Goal: Communication & Community: Answer question/provide support

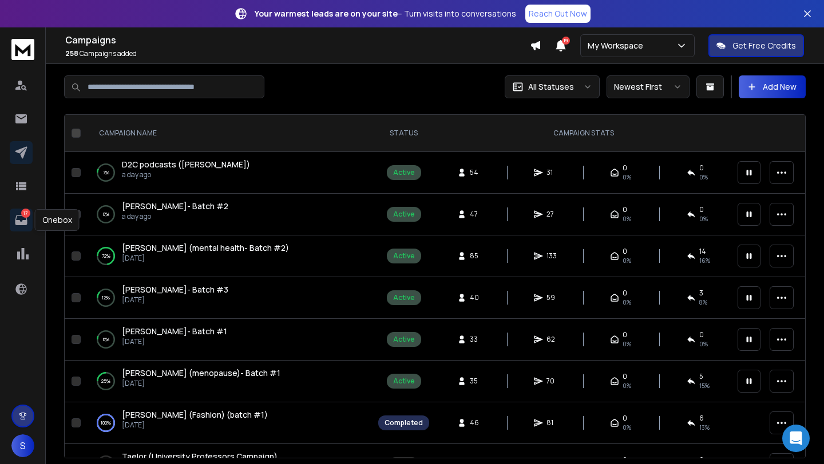
click at [21, 214] on p "17" at bounding box center [25, 213] width 9 height 9
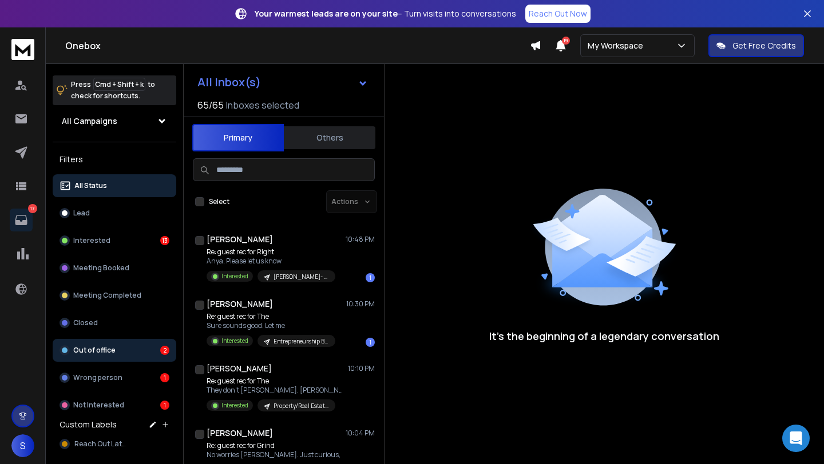
click at [80, 351] on p "Out of office" at bounding box center [94, 350] width 42 height 9
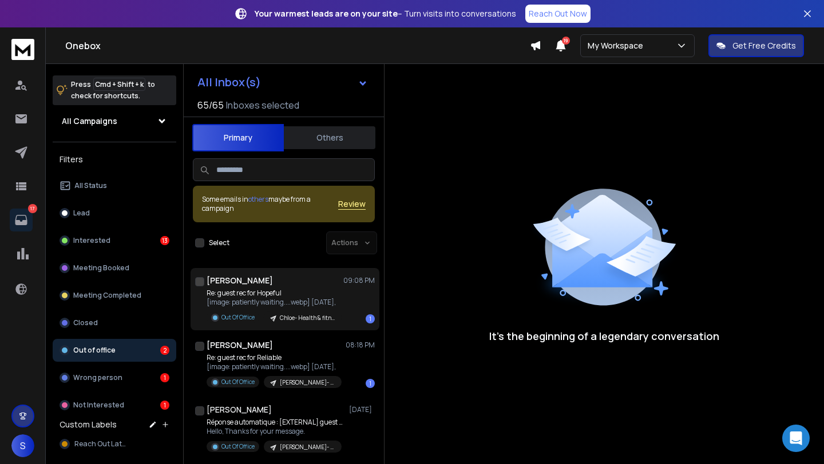
click at [265, 318] on div "Chloe- Health & fitness #1" at bounding box center [303, 318] width 78 height 12
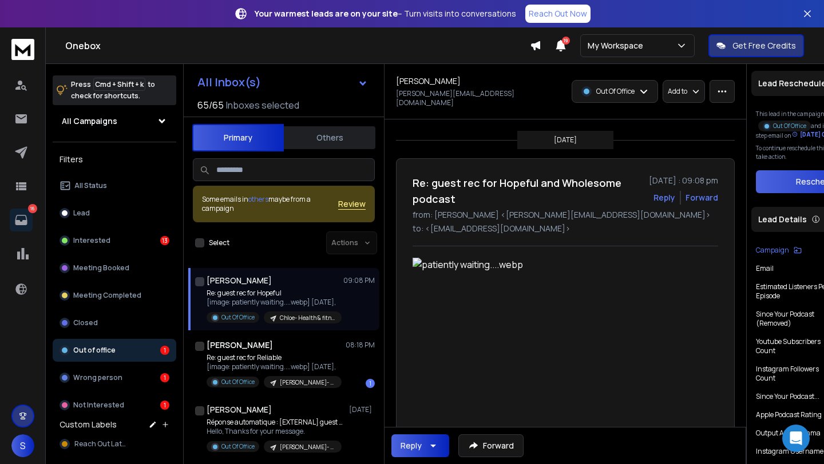
click at [613, 81] on div "Out Of Office" at bounding box center [614, 92] width 85 height 22
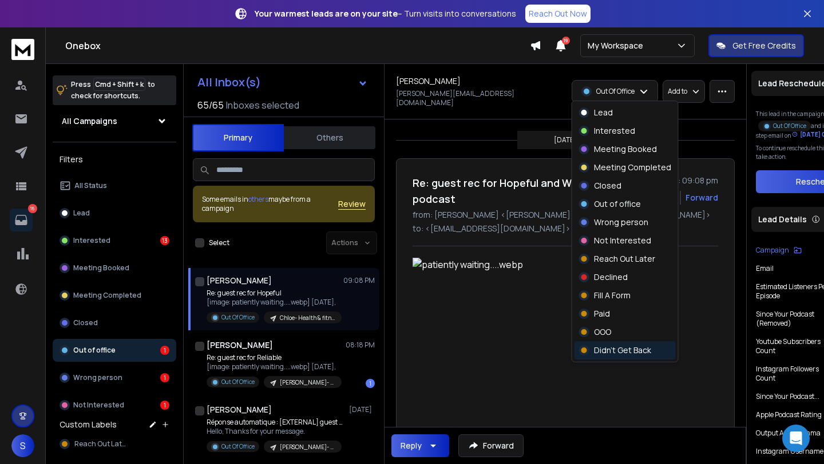
click at [594, 351] on p "Didn't Get Back" at bounding box center [622, 350] width 57 height 11
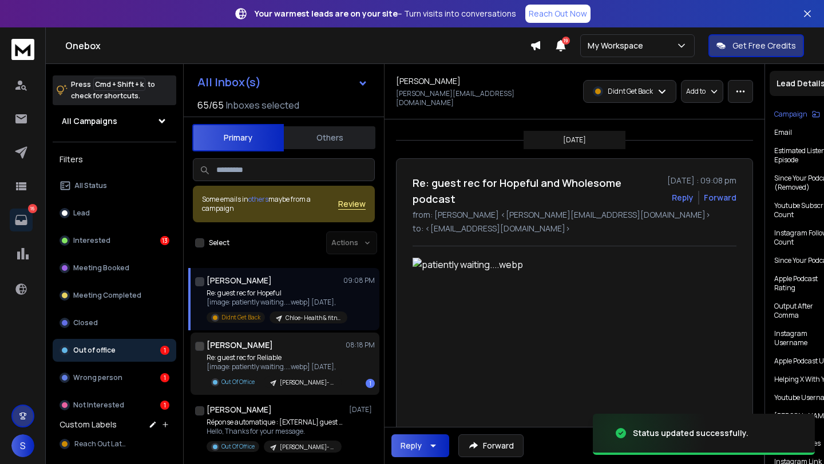
click at [295, 367] on p "[image: patiently waiting....webp] [DATE]," at bounding box center [273, 367] width 135 height 9
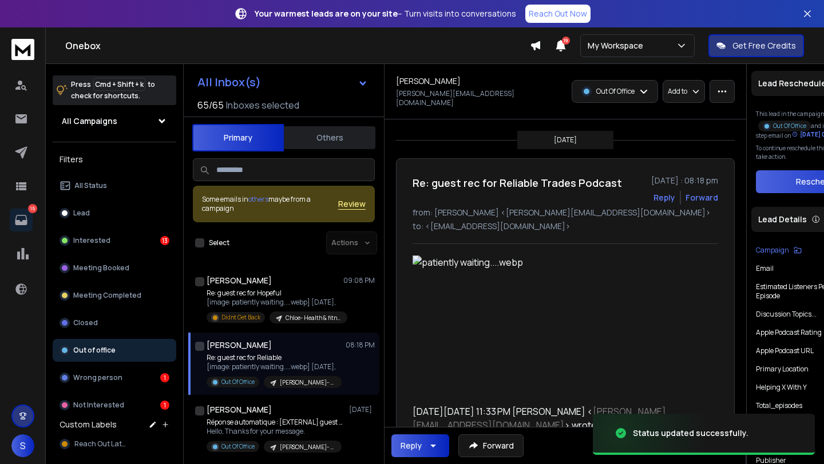
click at [599, 87] on p "Out Of Office" at bounding box center [615, 91] width 38 height 9
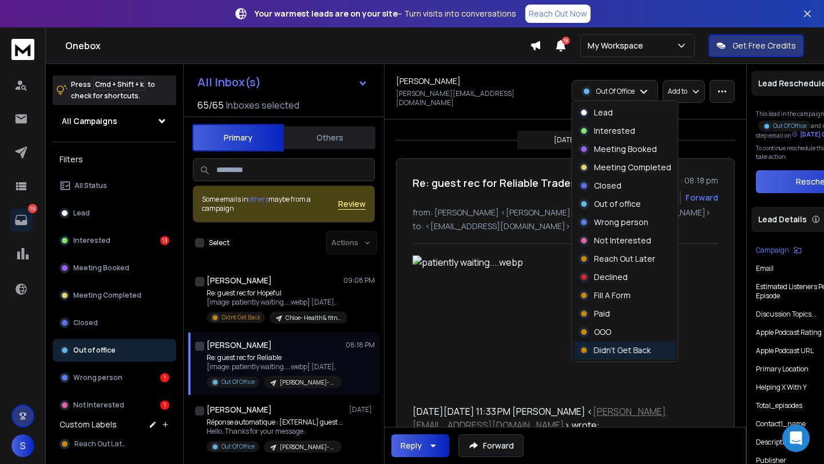
click at [599, 343] on div "Didn't Get Back" at bounding box center [624, 350] width 101 height 18
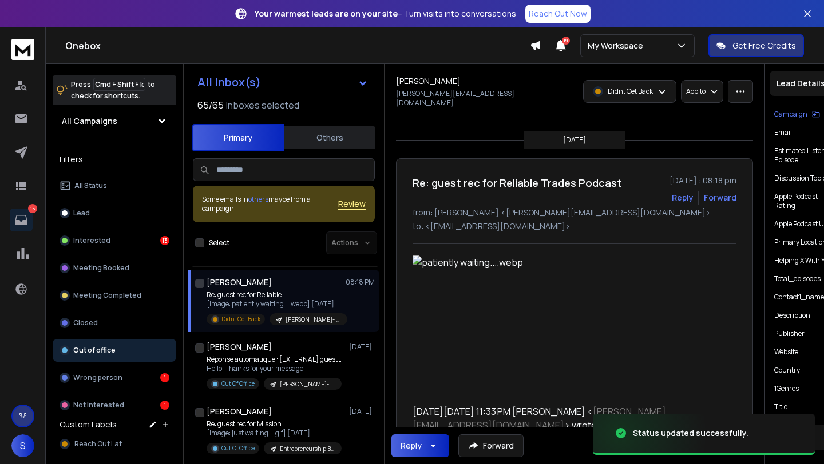
scroll to position [72, 0]
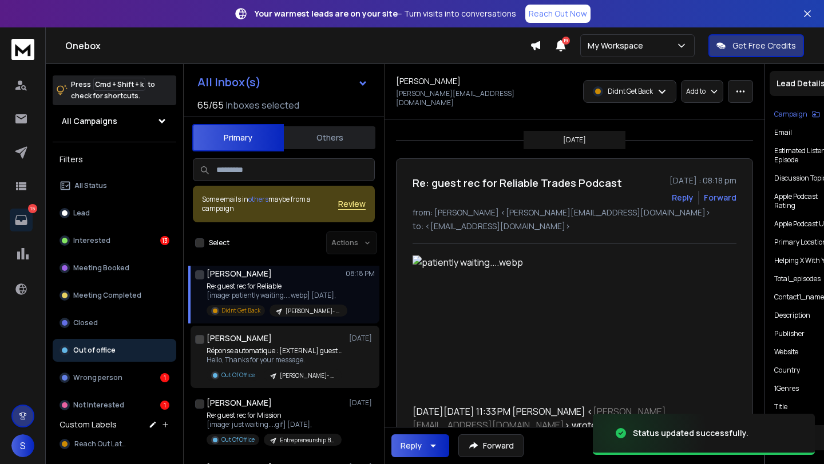
click at [285, 347] on p "Réponse automatique : [EXTERNAL] guest rec" at bounding box center [274, 351] width 137 height 9
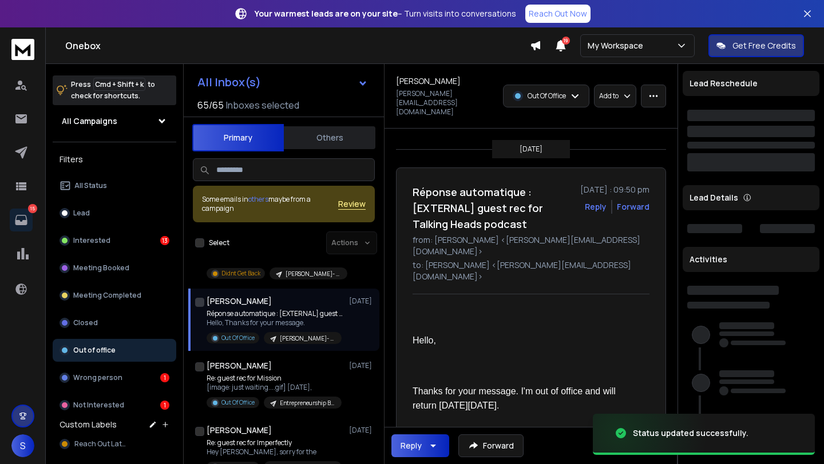
scroll to position [107, 0]
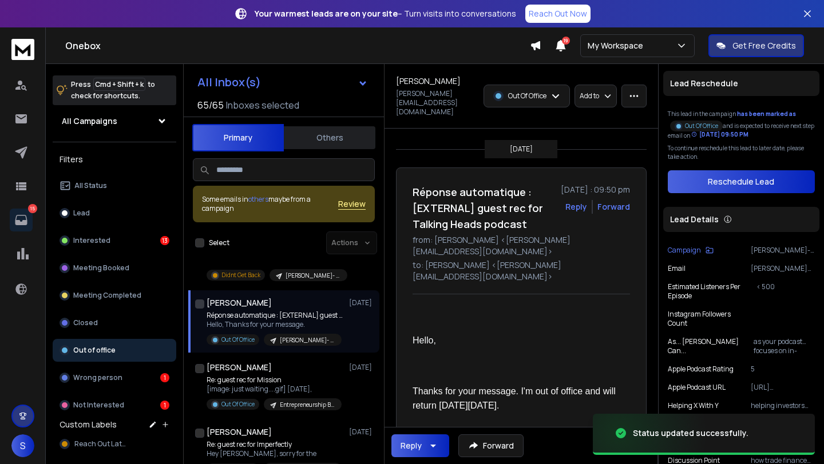
click at [546, 92] on p "Out Of Office" at bounding box center [527, 96] width 38 height 9
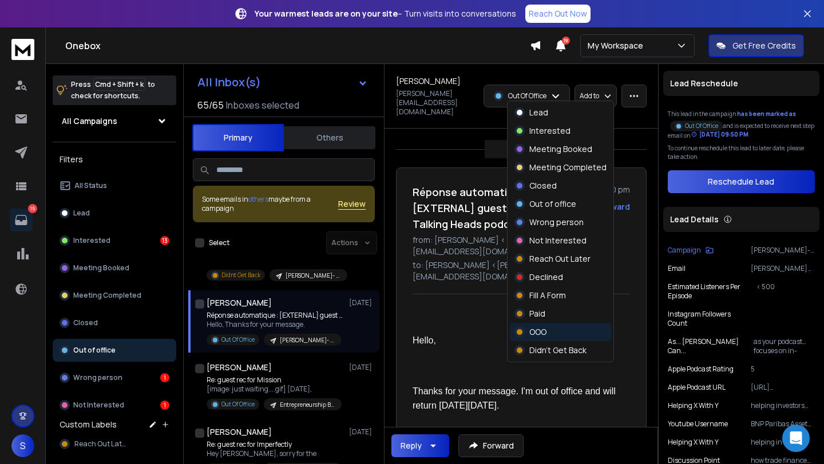
click at [533, 324] on div "OOO" at bounding box center [560, 332] width 101 height 18
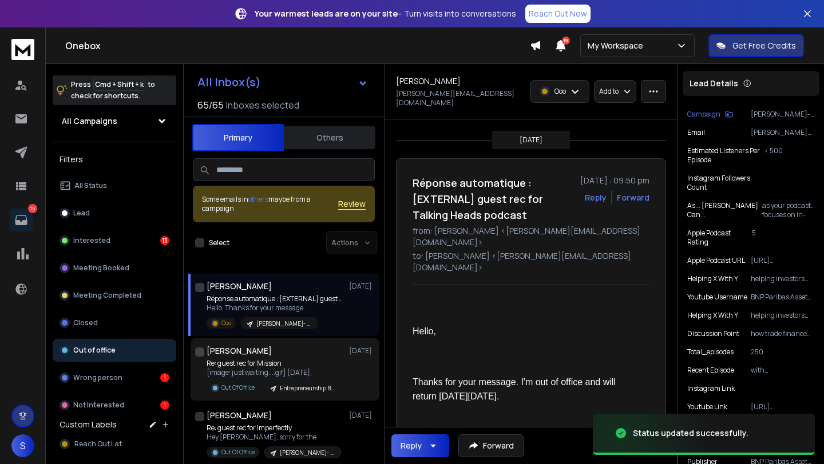
scroll to position [125, 0]
click at [300, 366] on p "Re: guest rec for Mission" at bounding box center [273, 362] width 135 height 9
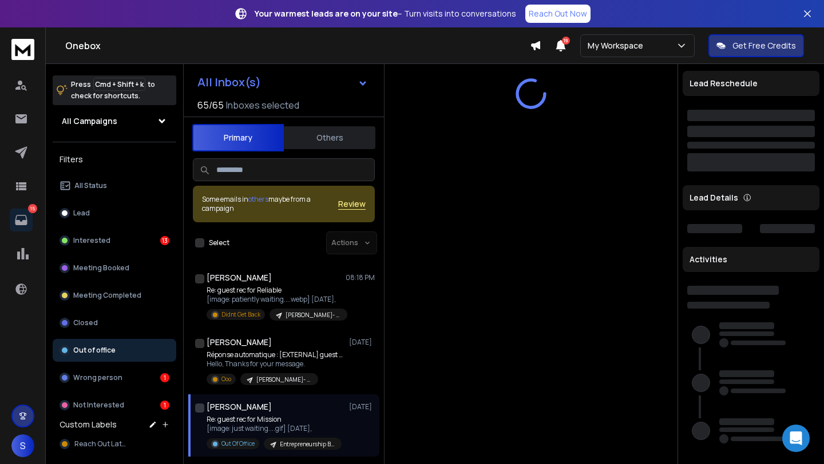
scroll to position [51, 0]
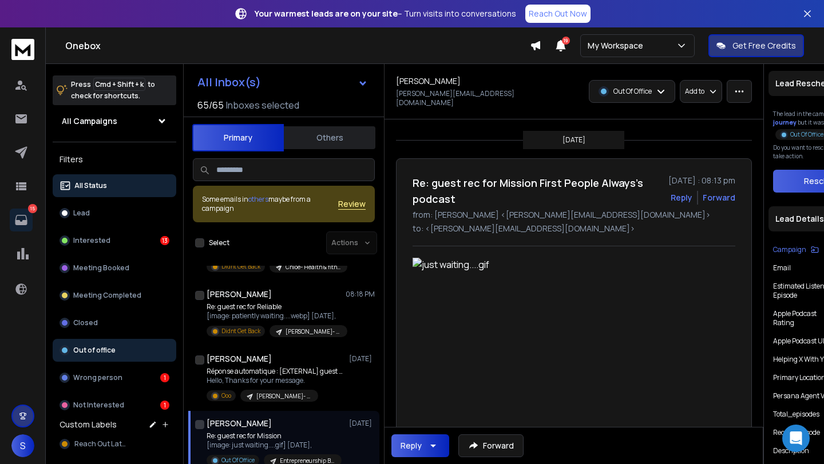
click at [100, 186] on p "All Status" at bounding box center [90, 185] width 33 height 9
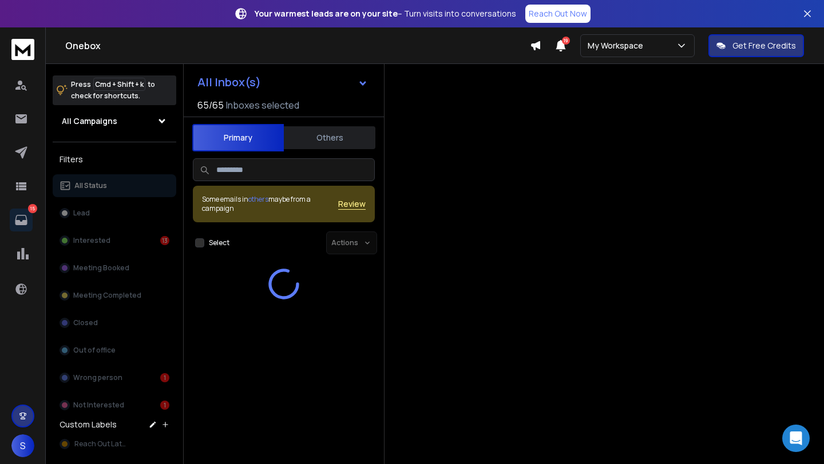
scroll to position [0, 0]
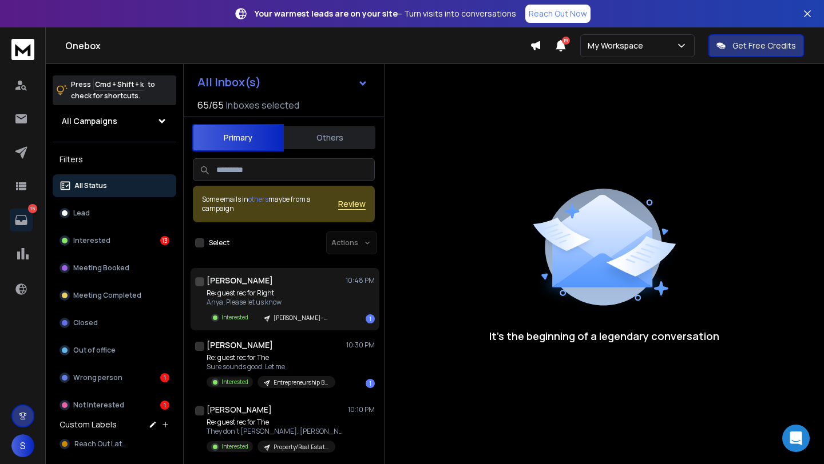
click at [319, 289] on p "Re: guest rec for Right" at bounding box center [270, 293] width 129 height 9
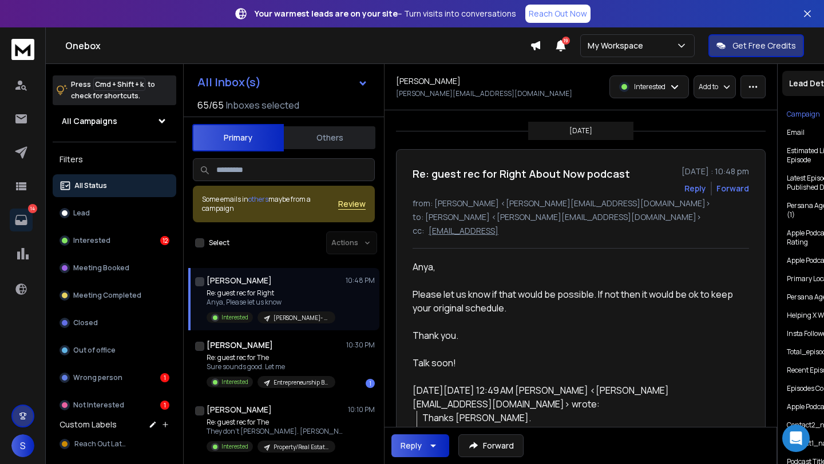
scroll to position [11, 0]
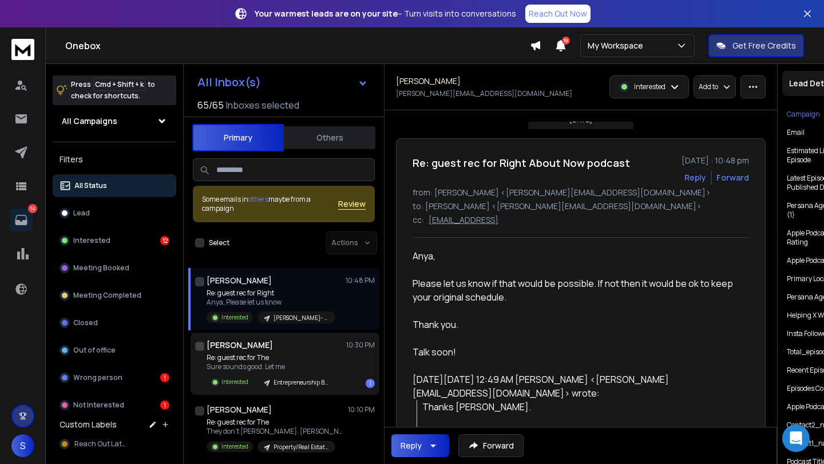
click at [315, 353] on div "Rayson Choo 10:30 PM Re: guest rec for The Sure sounds good. Let me Interested …" at bounding box center [290, 364] width 168 height 49
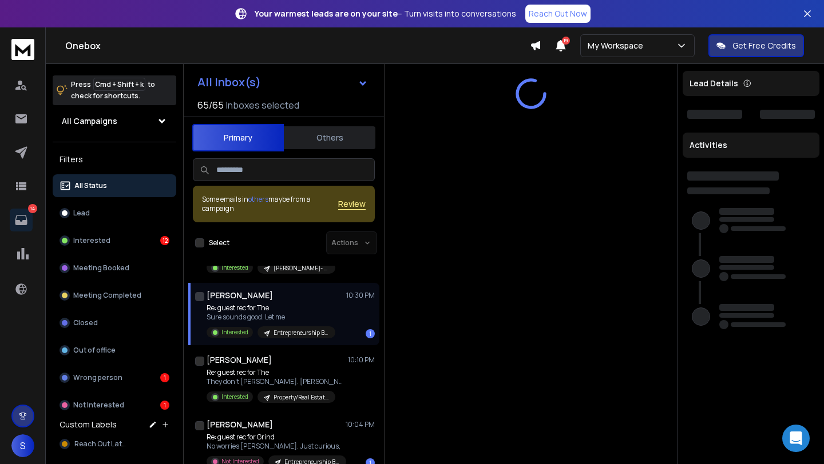
scroll to position [52, 0]
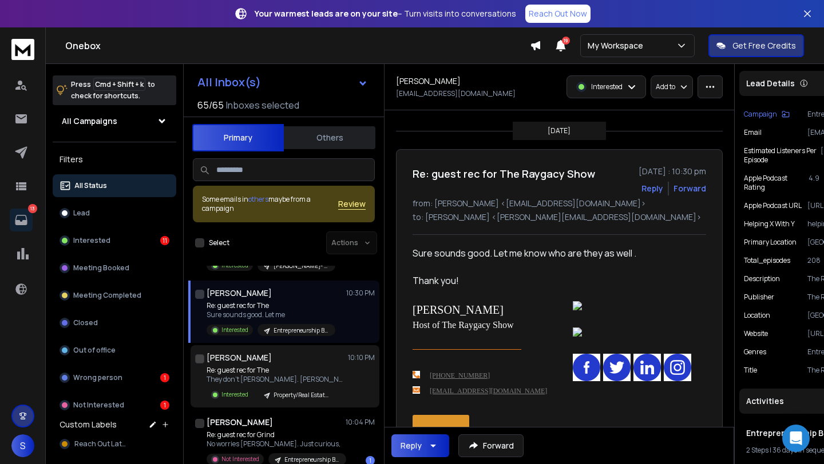
click at [312, 367] on p "Re: guest rec for The" at bounding box center [274, 370] width 137 height 9
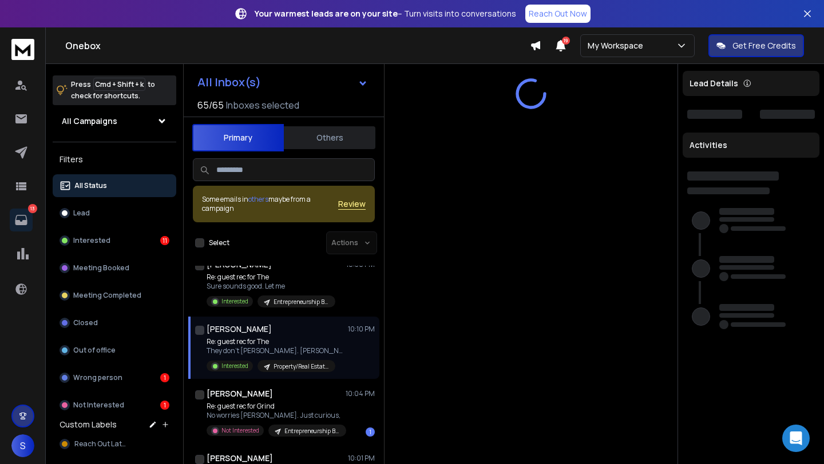
scroll to position [90, 0]
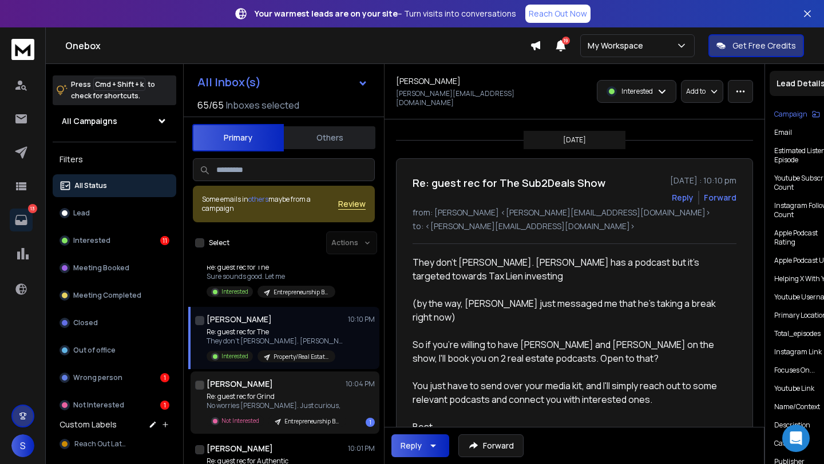
click at [312, 395] on p "Re: guest rec for Grind" at bounding box center [274, 396] width 137 height 9
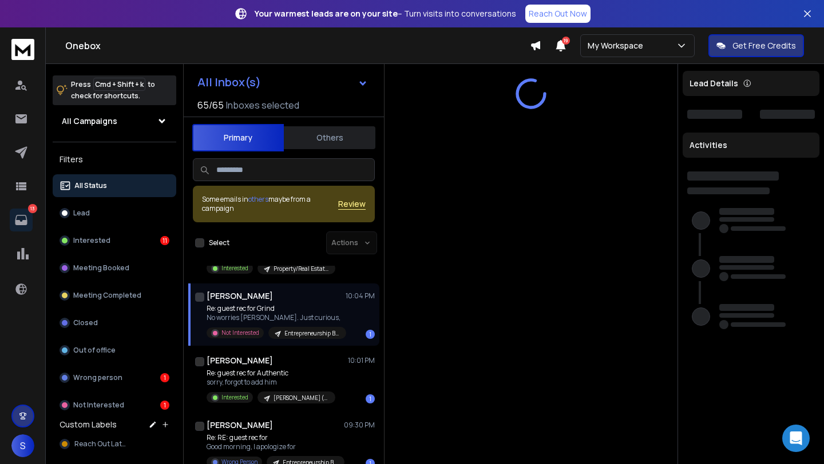
scroll to position [179, 0]
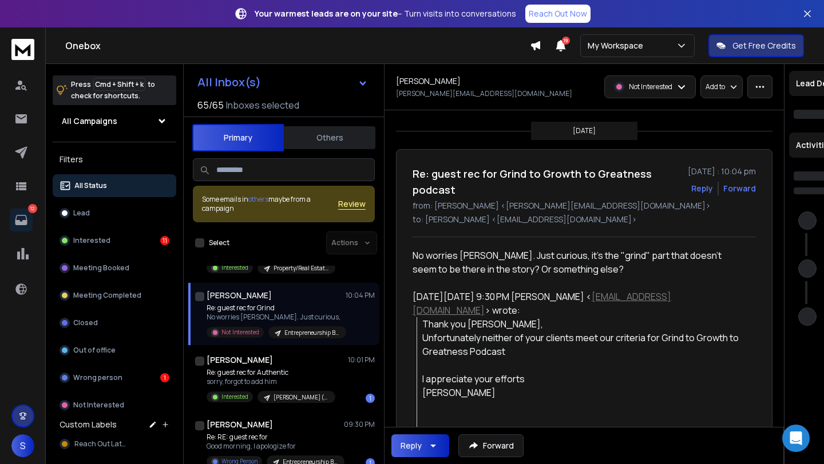
click at [312, 395] on p "[PERSON_NAME] (mental health- Batch #2)" at bounding box center [300, 398] width 55 height 9
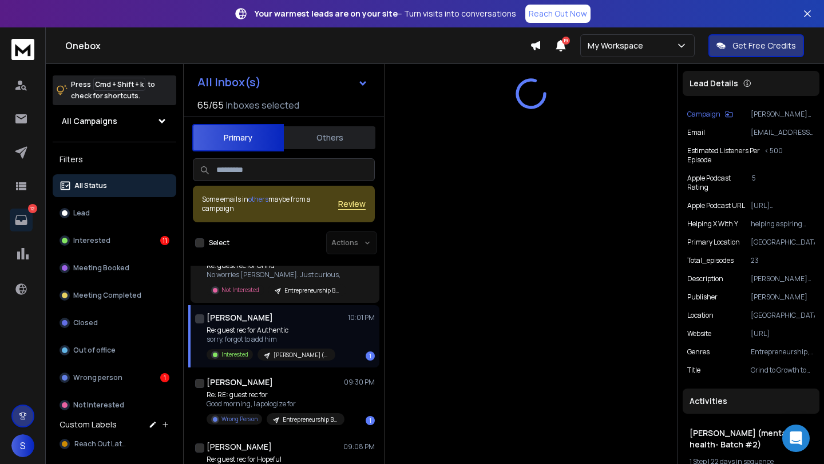
scroll to position [222, 0]
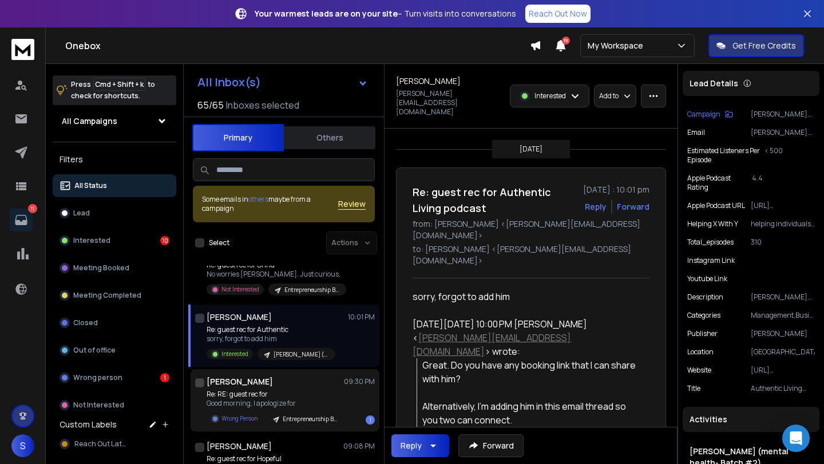
click at [321, 399] on p "Re: RE: guest rec for" at bounding box center [274, 394] width 137 height 9
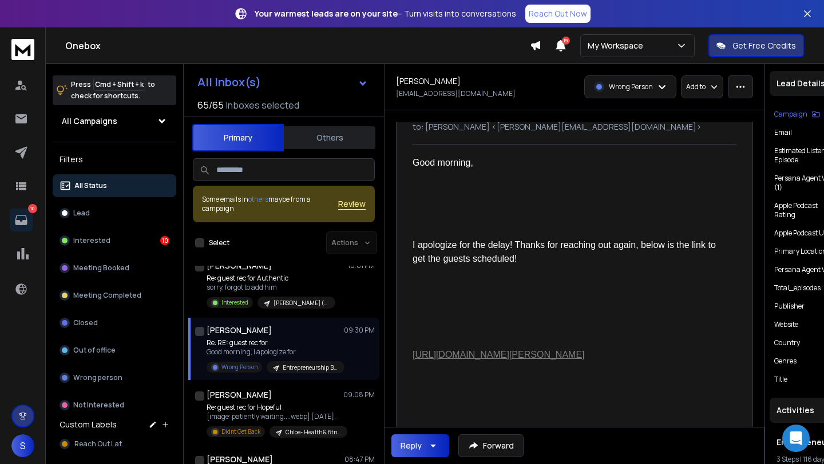
scroll to position [106, 0]
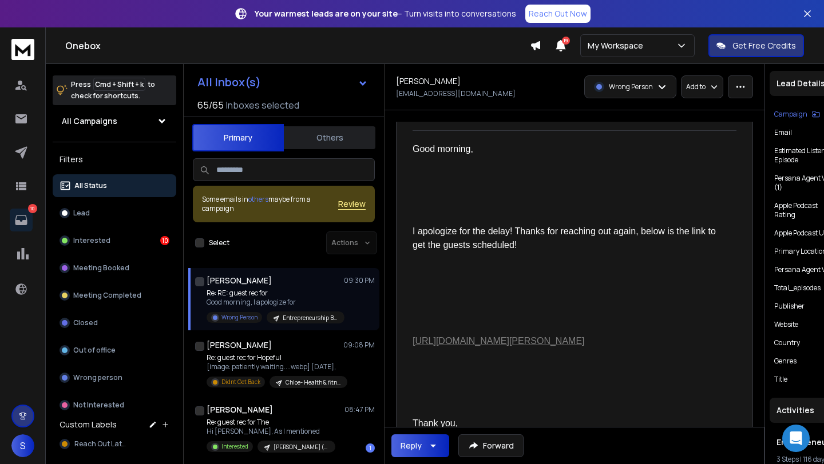
click at [271, 376] on div "Didnt Get Back Chloe- Health & fitness #1" at bounding box center [276, 382] width 141 height 12
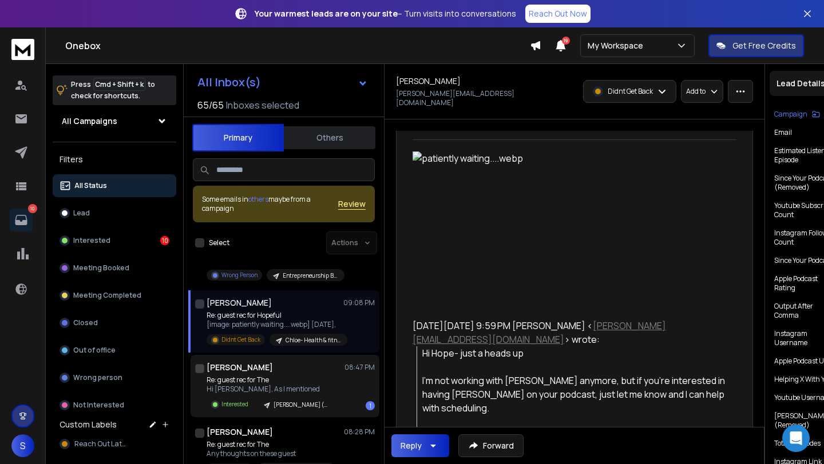
click at [273, 396] on div "Re: guest rec for The Hi Shivang, As I mentioned Interested Aaron Gilbert (ment…" at bounding box center [270, 393] width 129 height 35
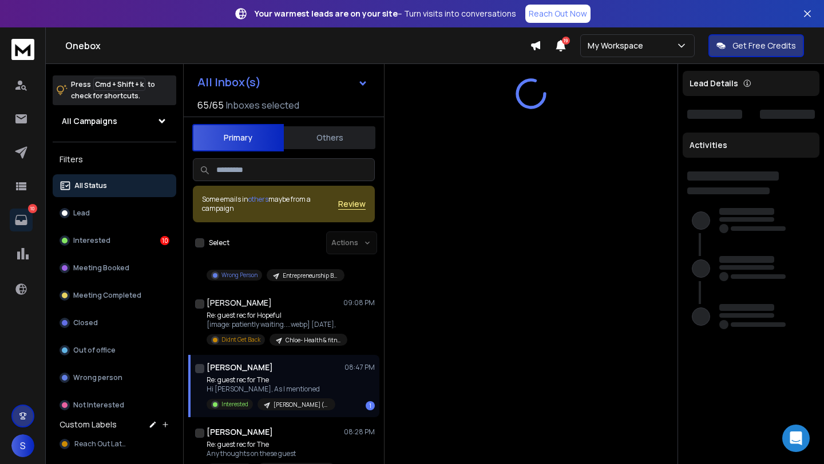
scroll to position [430, 0]
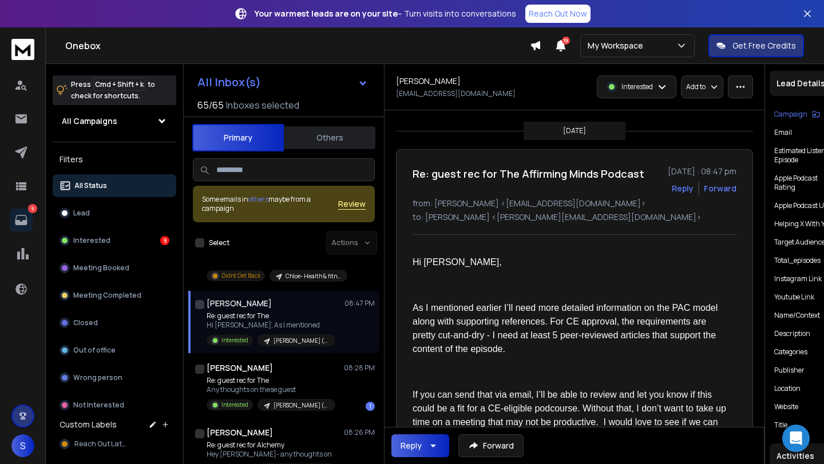
click at [273, 396] on div "Re: guest rec for The Any thoughts on these guest Interested Paul Davis (self i…" at bounding box center [270, 393] width 129 height 35
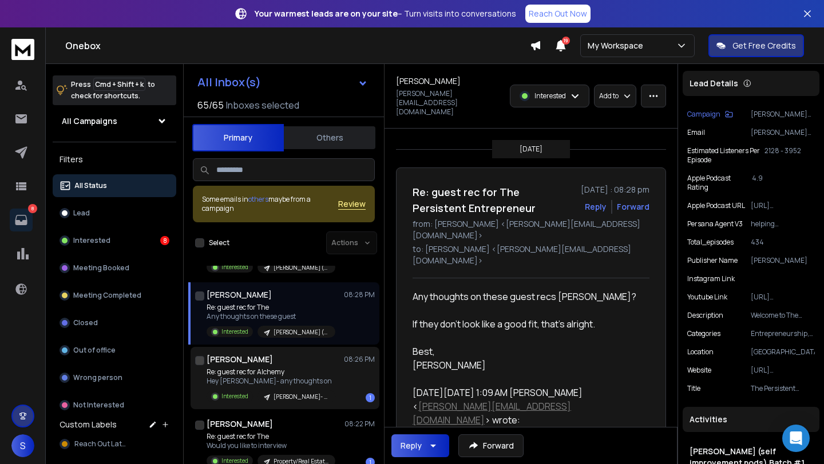
click at [300, 376] on p "Re: guest rec for Alchemy" at bounding box center [270, 372] width 129 height 9
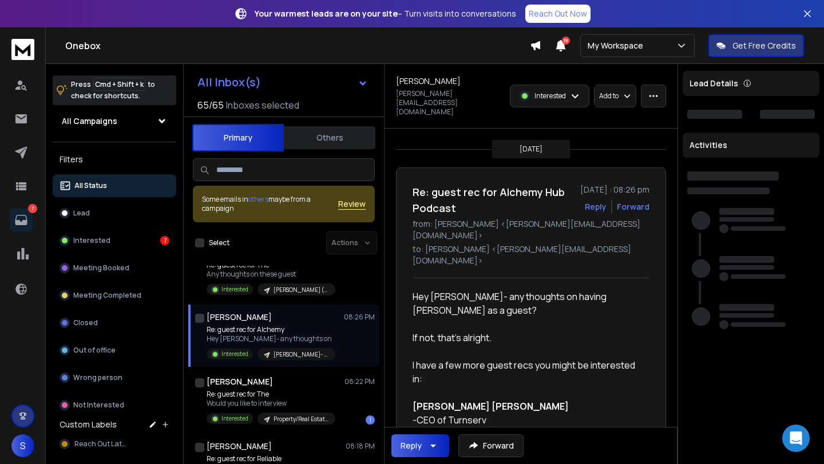
scroll to position [558, 0]
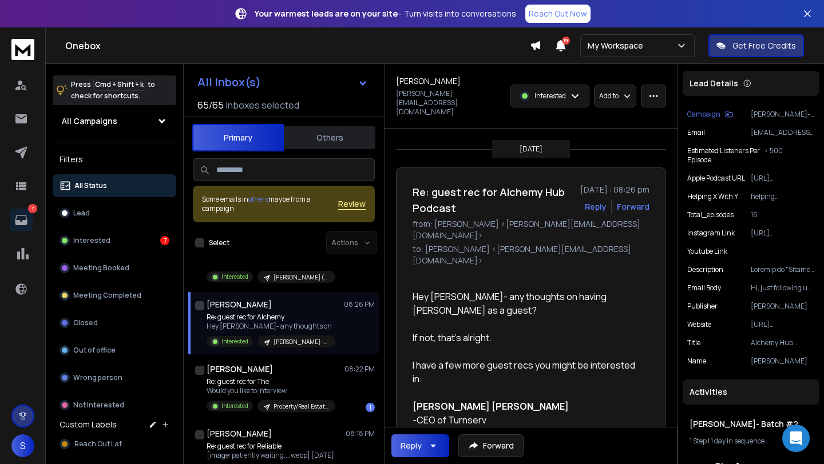
click at [300, 376] on div "Elena Flores 08:22 PM Re: guest rec for The Would you like to interview Interes…" at bounding box center [290, 388] width 168 height 49
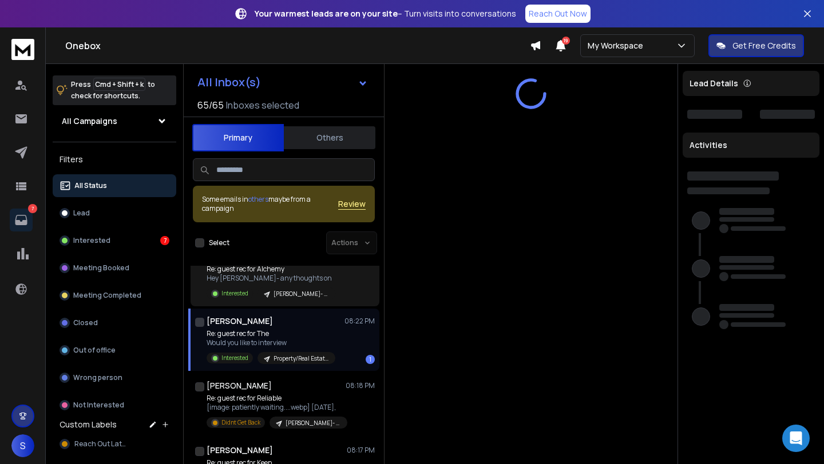
scroll to position [628, 0]
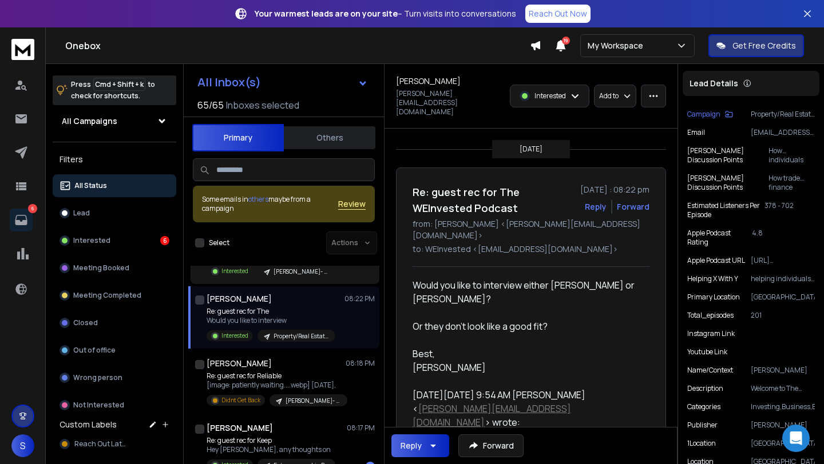
click at [300, 376] on p "Re: guest rec for Reliable" at bounding box center [274, 376] width 137 height 9
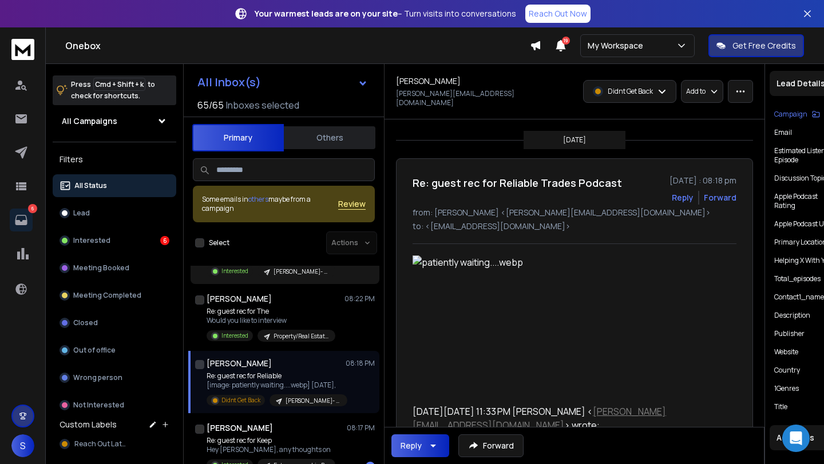
scroll to position [673, 0]
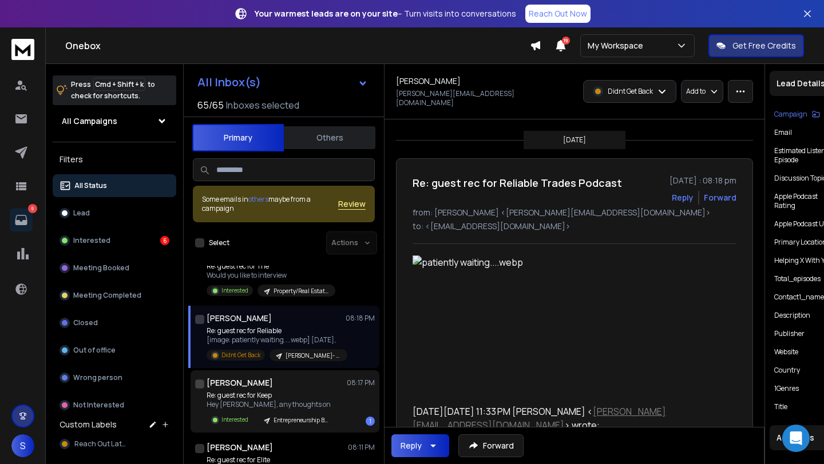
click at [297, 397] on p "Re: guest rec for Keep" at bounding box center [270, 395] width 129 height 9
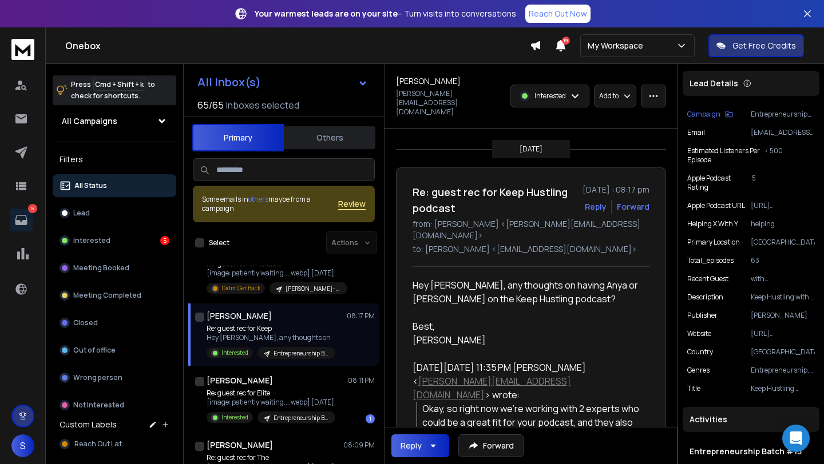
click at [297, 397] on p "Re: guest rec for Elite" at bounding box center [270, 393] width 129 height 9
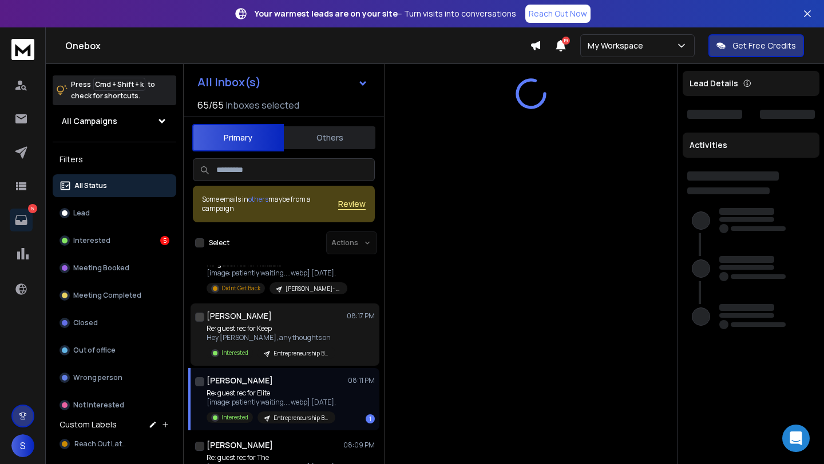
scroll to position [803, 0]
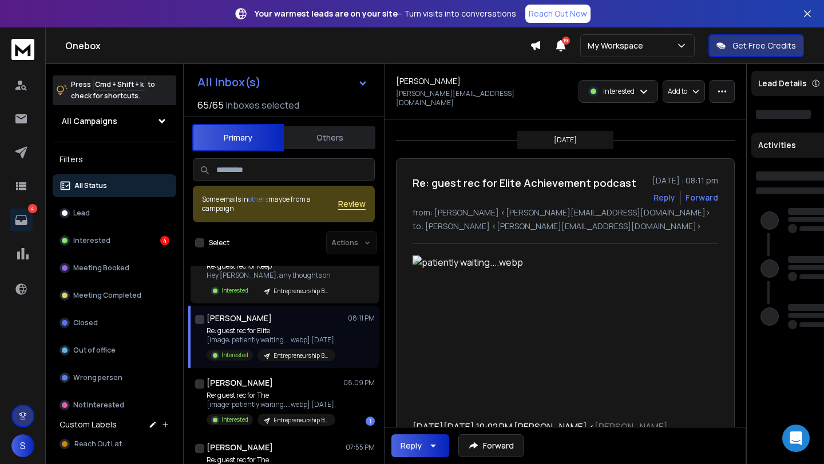
click at [297, 397] on p "Re: guest rec for The" at bounding box center [270, 395] width 129 height 9
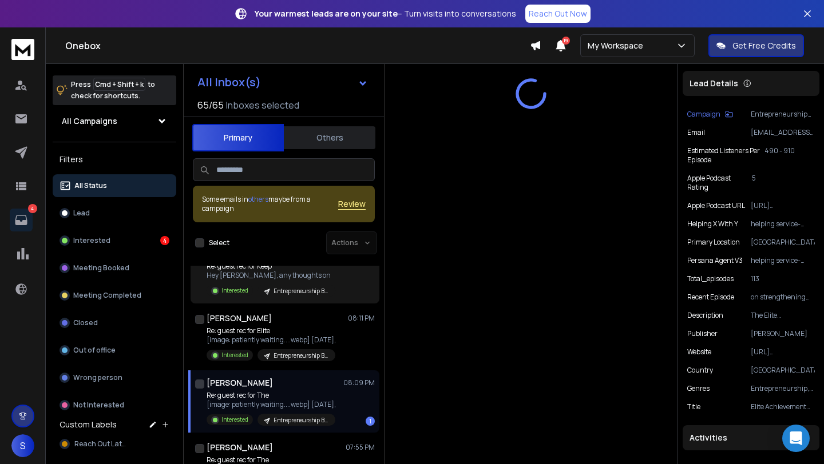
scroll to position [868, 0]
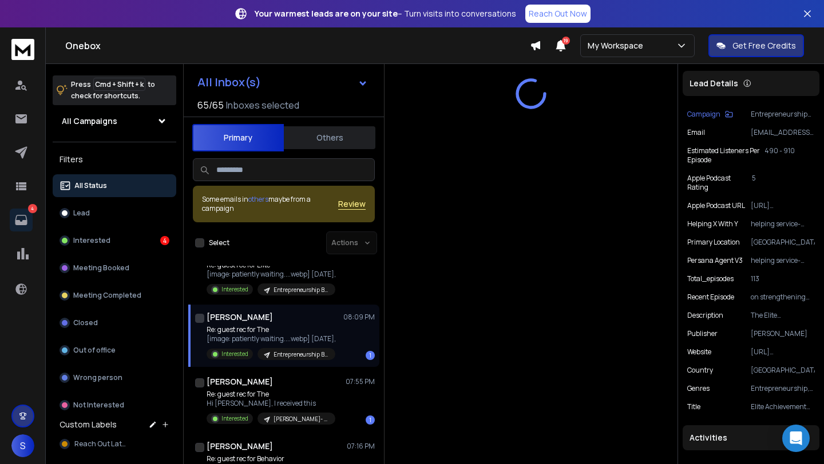
click at [297, 397] on p "Re: guest rec for The" at bounding box center [270, 394] width 129 height 9
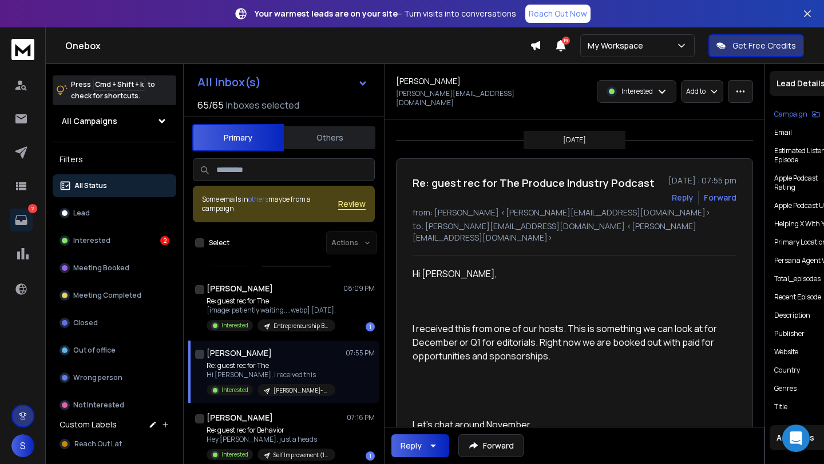
scroll to position [902, 0]
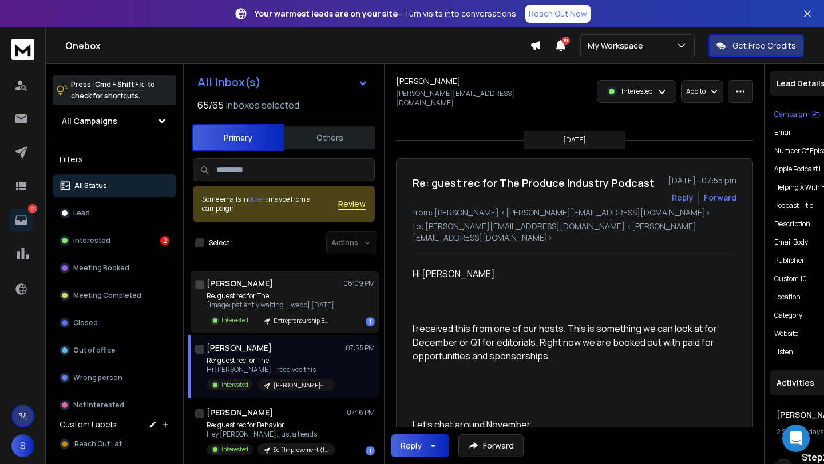
click at [334, 315] on div "Interested Entrepreneurship Batch #16" at bounding box center [270, 321] width 129 height 12
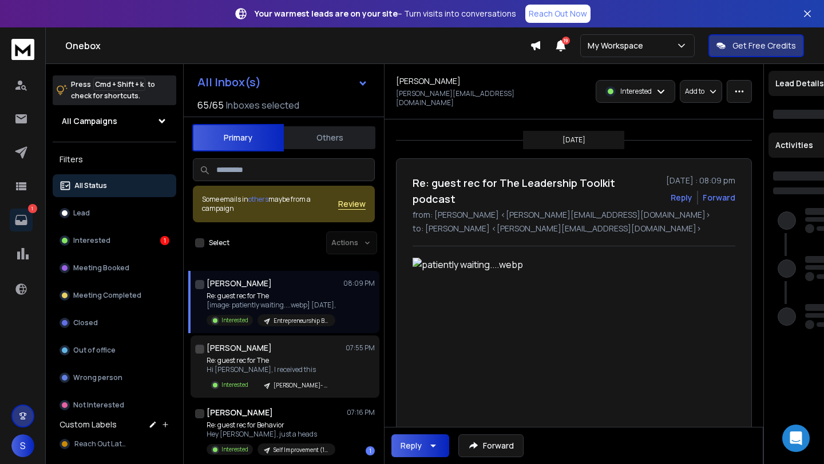
click at [309, 362] on p "Re: guest rec for The" at bounding box center [270, 360] width 129 height 9
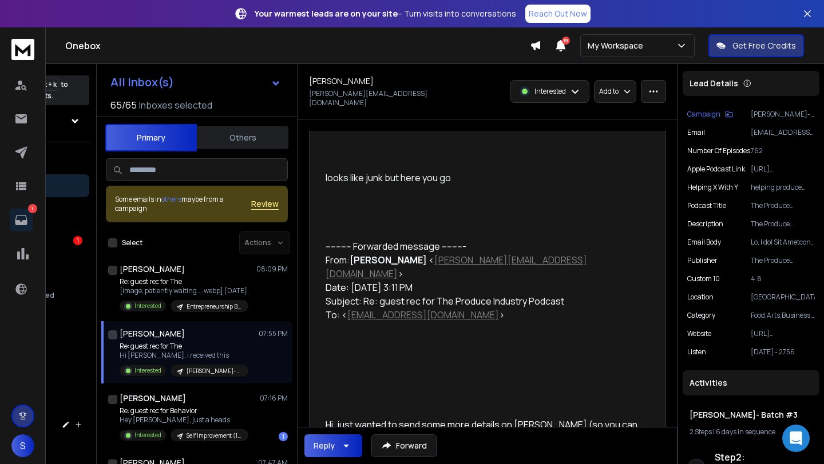
scroll to position [517, 0]
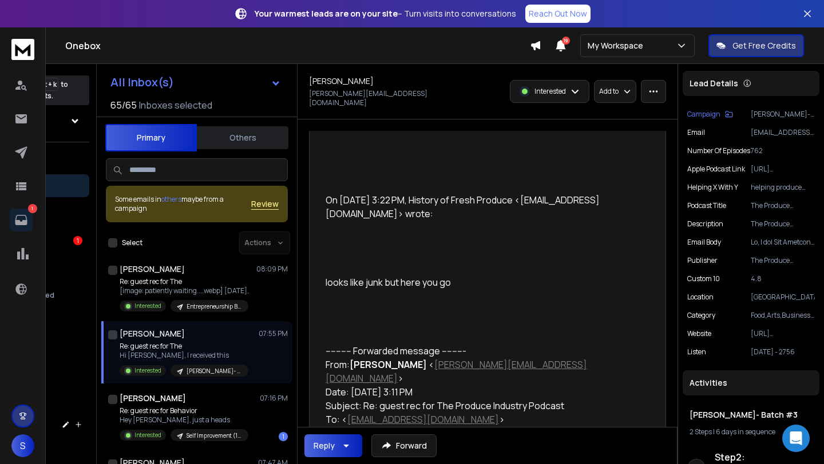
click at [773, 174] on p "https://podcasts.apple.com/us/podcast/the-produce-industry-podcast-w-patrick-ke…" at bounding box center [782, 169] width 64 height 9
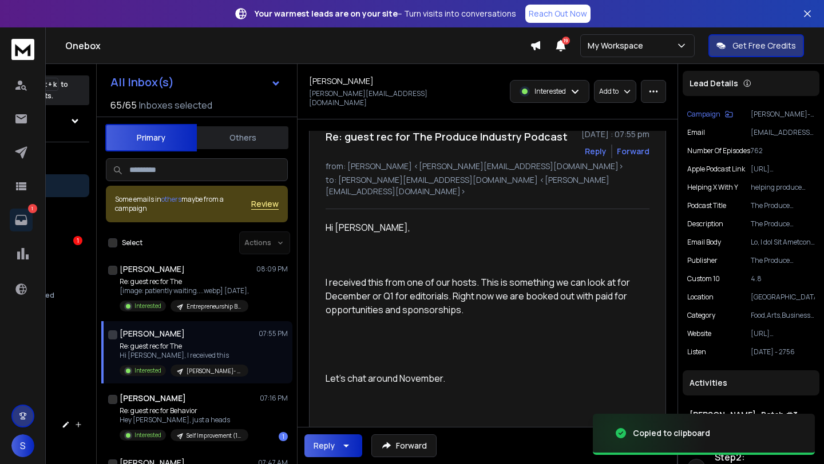
scroll to position [0, 0]
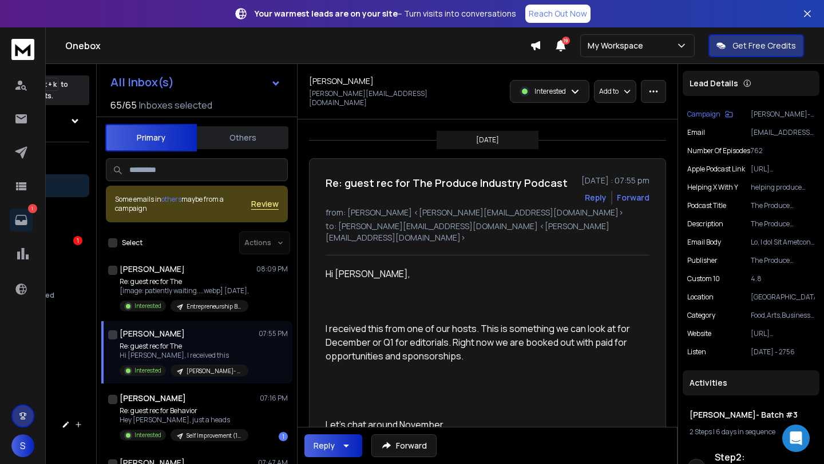
click at [591, 192] on button "Reply" at bounding box center [596, 197] width 22 height 11
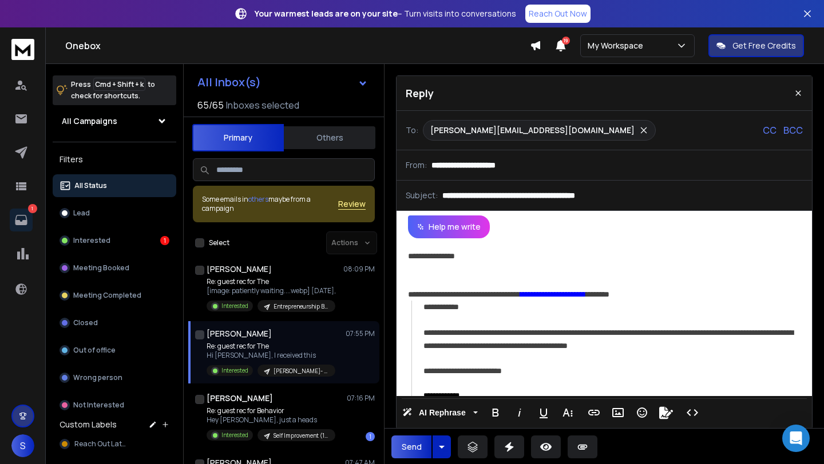
click at [770, 130] on p "CC" at bounding box center [769, 131] width 14 height 14
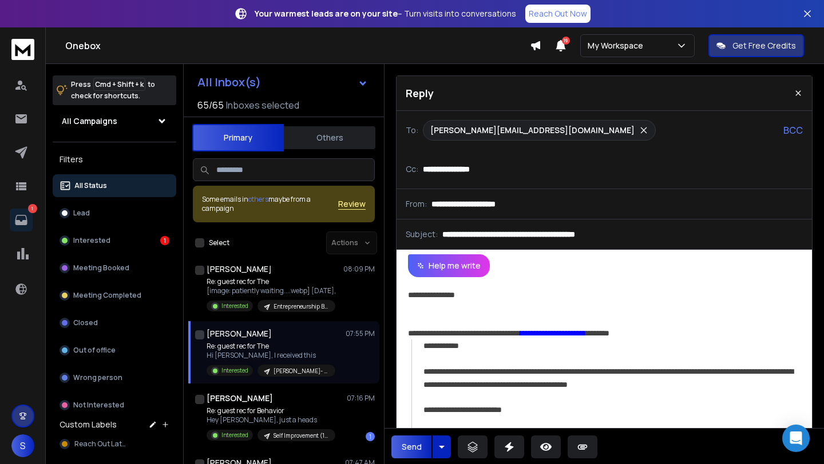
type input "**********"
click at [481, 292] on div "**********" at bounding box center [603, 356] width 415 height 158
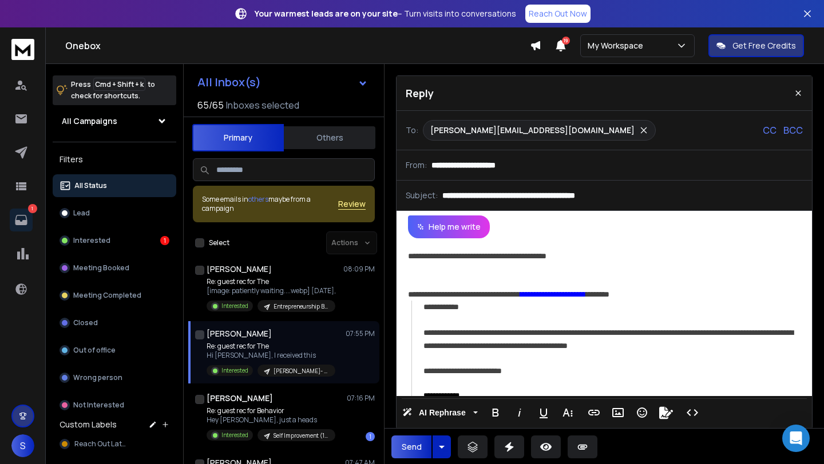
click at [404, 450] on button "Send" at bounding box center [411, 447] width 40 height 23
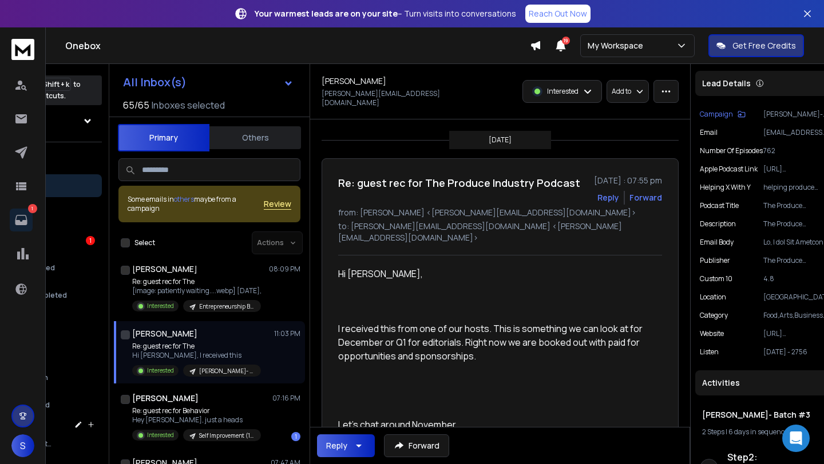
scroll to position [0, 94]
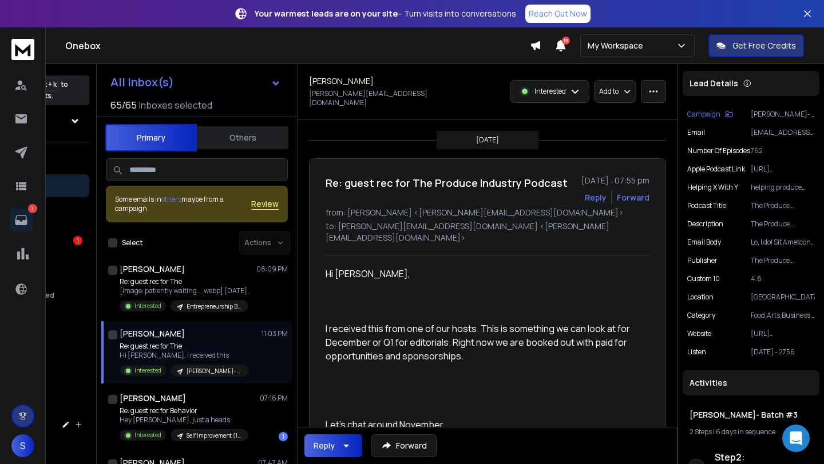
click at [770, 131] on p "historyoffreshproduce@gmail.com" at bounding box center [782, 132] width 64 height 9
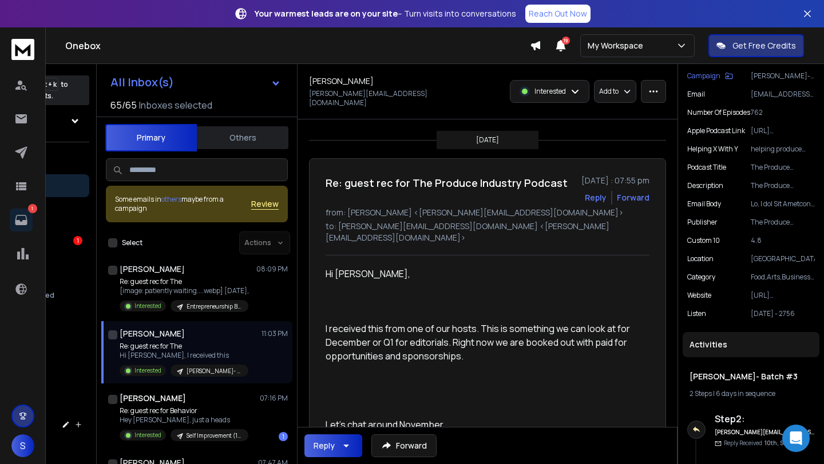
scroll to position [46, 0]
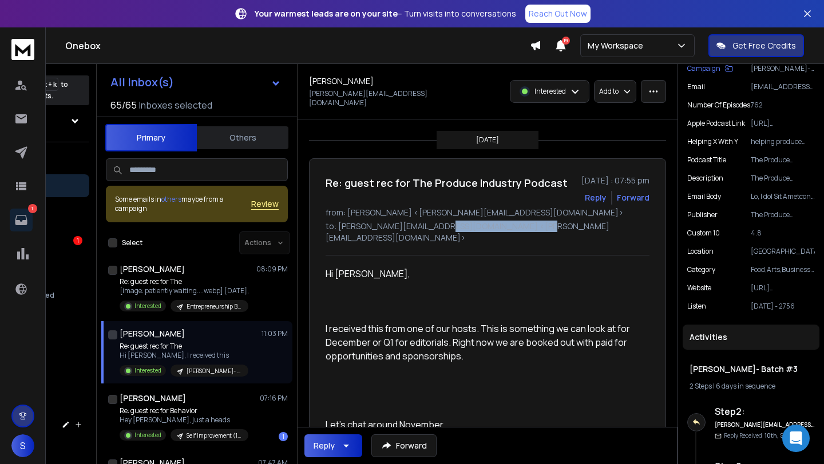
drag, startPoint x: 529, startPoint y: 221, endPoint x: 432, endPoint y: 221, distance: 96.1
click at [432, 221] on p "to: jonathan@growwthhub.in <jonathan@growwthhub.in>" at bounding box center [487, 232] width 324 height 23
copy p "jonathan@growwthhub.in"
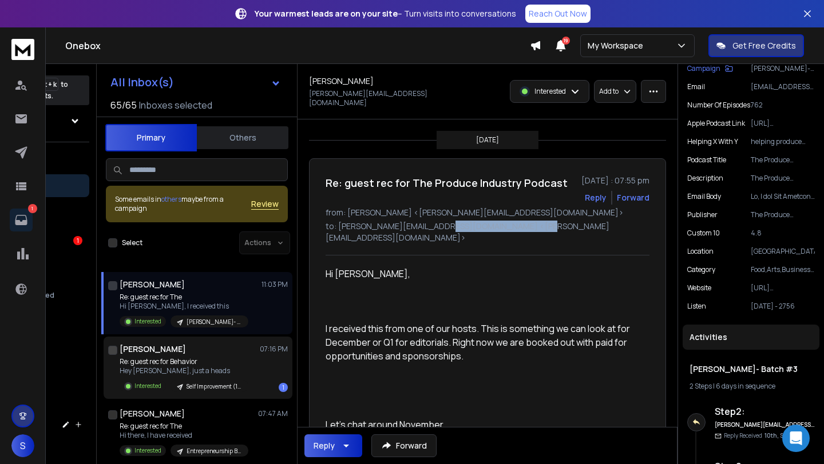
click at [232, 359] on p "Re: guest rec for Behavior" at bounding box center [184, 362] width 129 height 9
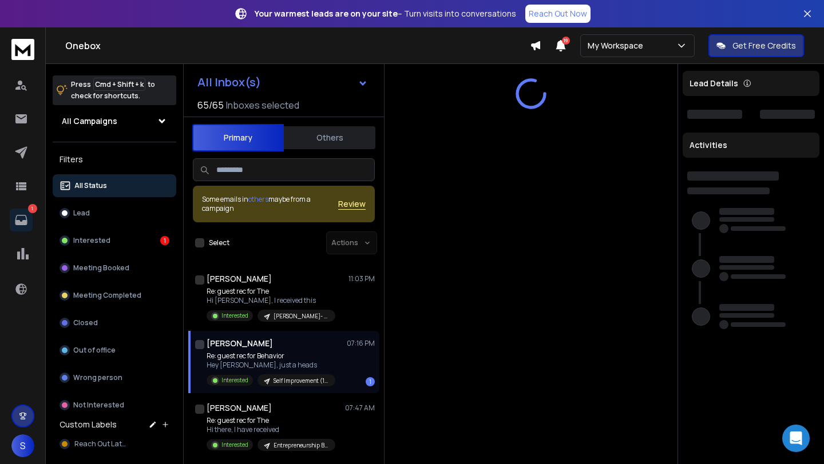
scroll to position [962, 0]
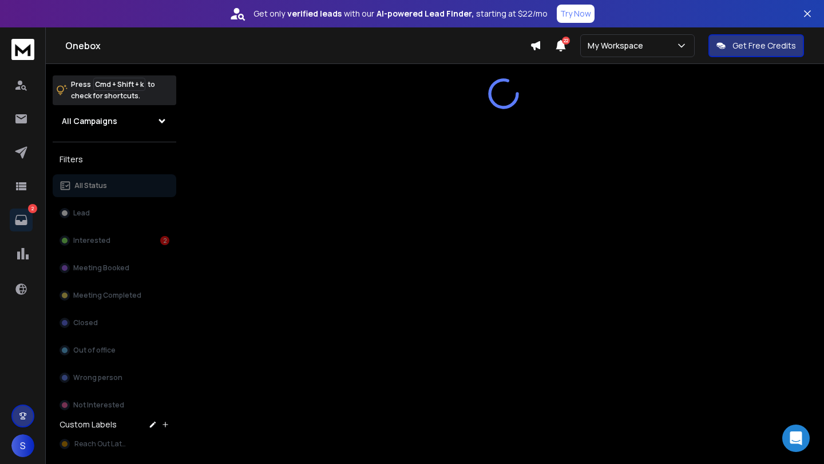
click at [562, 51] on div "22 My Workspace Get Free Credits" at bounding box center [667, 45] width 274 height 23
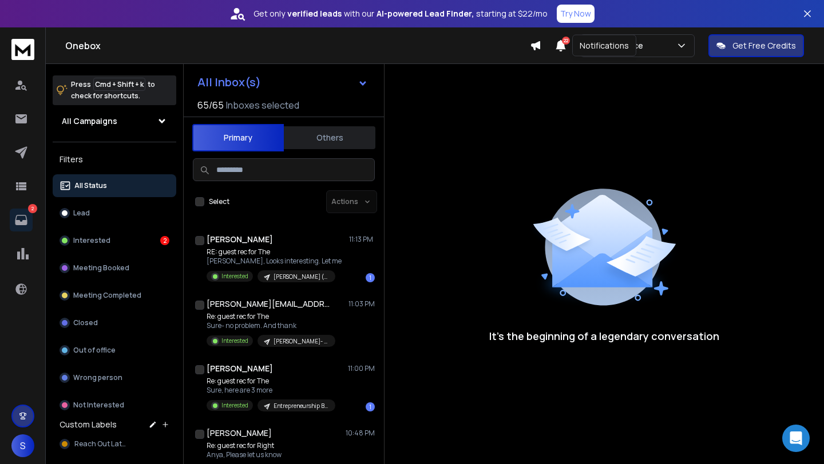
click at [562, 46] on icon at bounding box center [560, 44] width 10 height 11
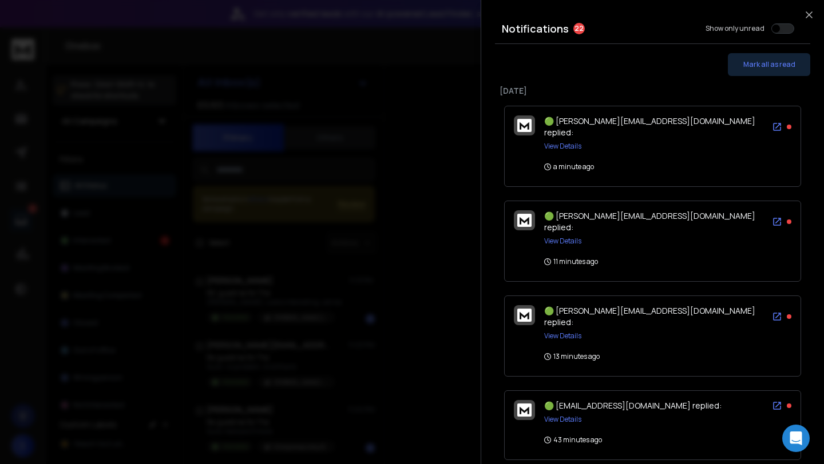
click at [743, 68] on span "Mark all as read" at bounding box center [769, 64] width 52 height 9
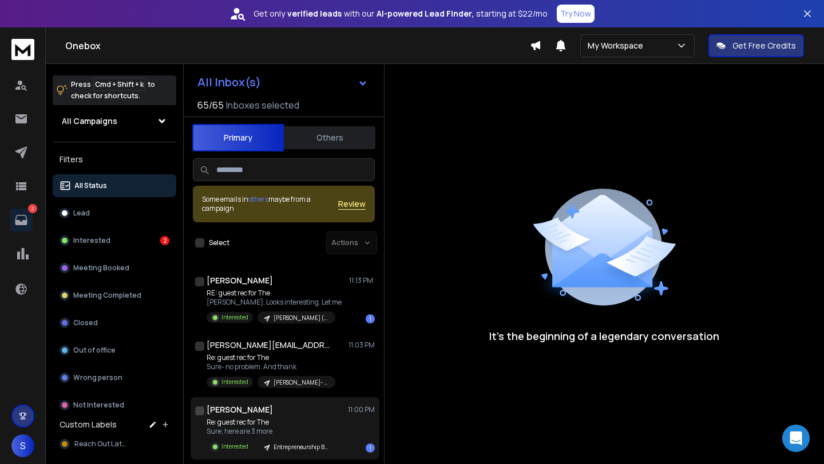
click at [291, 415] on div "Elena Flores 11:00 PM" at bounding box center [290, 409] width 168 height 11
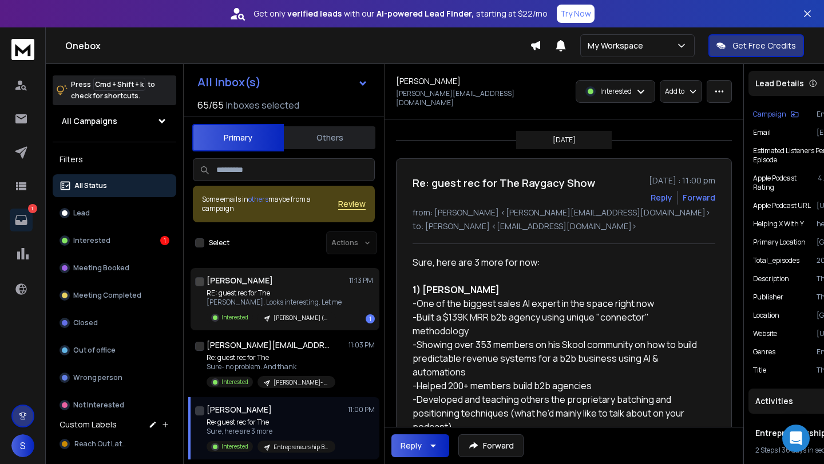
click at [344, 309] on div "RE: guest rec for The Elena, Looks interesting. Let me Interested Phoebe (Fashi…" at bounding box center [290, 306] width 168 height 35
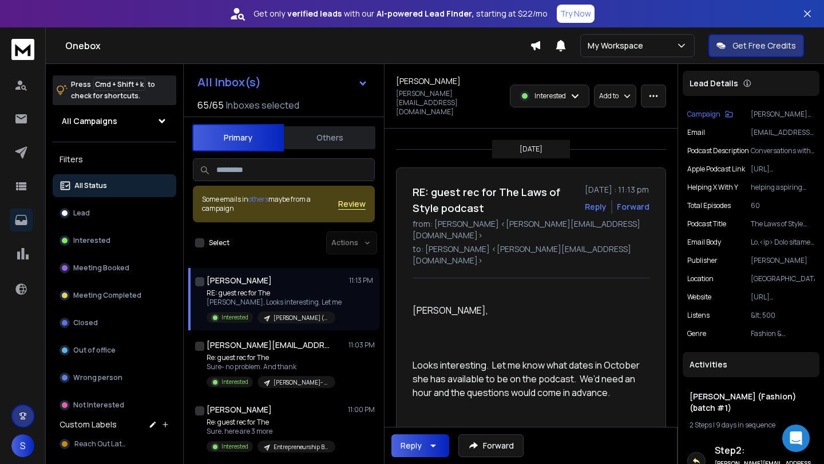
click at [761, 174] on p "[URL][DOMAIN_NAME]" at bounding box center [782, 169] width 64 height 9
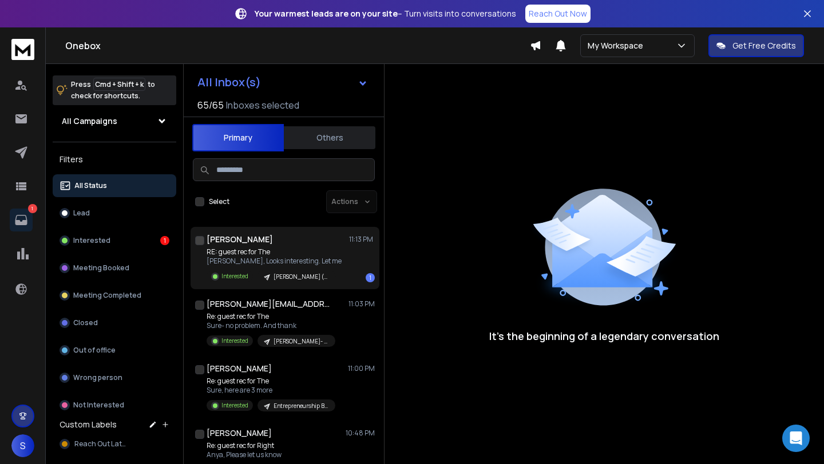
click at [324, 261] on p "[PERSON_NAME], Looks interesting. Let me" at bounding box center [273, 261] width 135 height 9
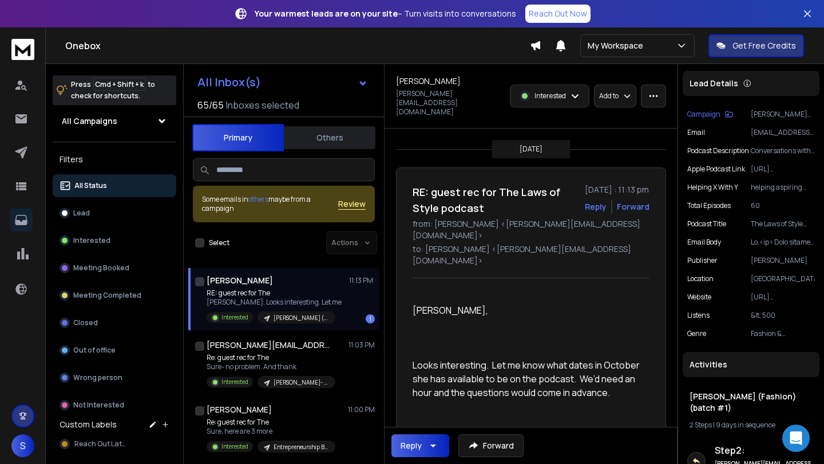
click at [594, 201] on button "Reply" at bounding box center [596, 206] width 22 height 11
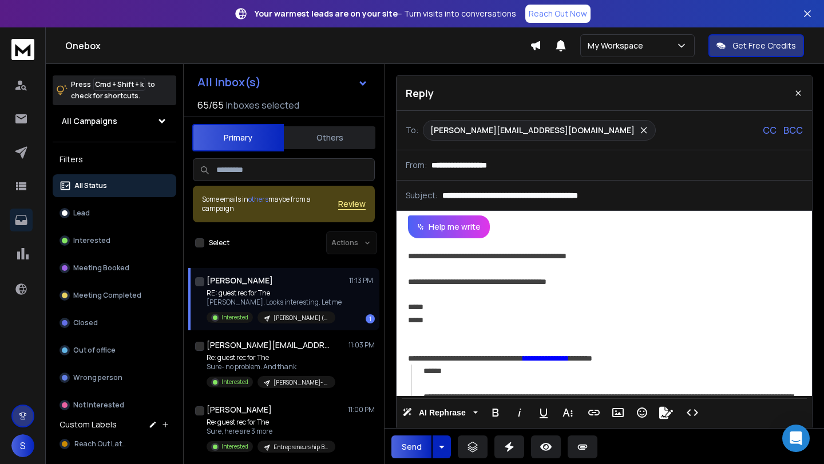
click at [408, 254] on div "**********" at bounding box center [602, 256] width 389 height 13
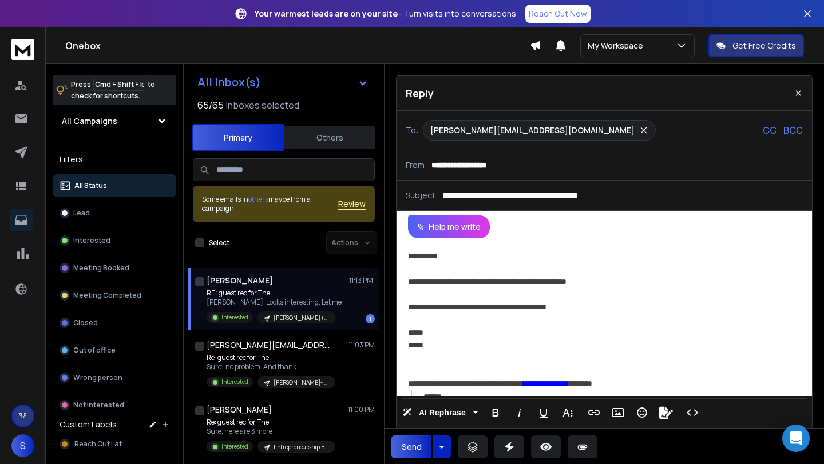
click at [759, 128] on div "To: [PERSON_NAME][EMAIL_ADDRESS][DOMAIN_NAME] CC BCC" at bounding box center [603, 130] width 415 height 39
click at [765, 129] on p "CC" at bounding box center [769, 131] width 14 height 14
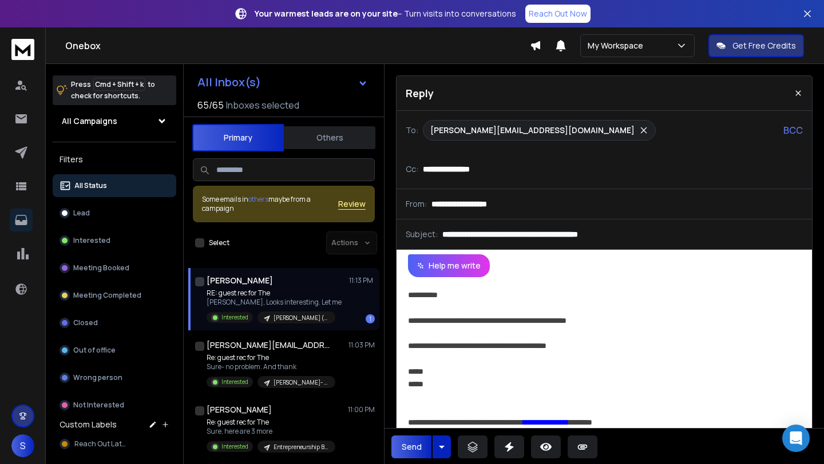
type input "**********"
click at [404, 447] on button "Send" at bounding box center [411, 447] width 40 height 23
